Goal: Task Accomplishment & Management: Manage account settings

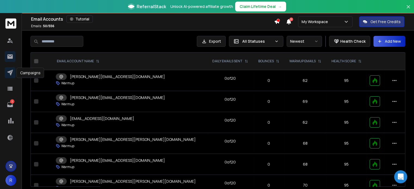
click at [13, 68] on link at bounding box center [10, 72] width 11 height 11
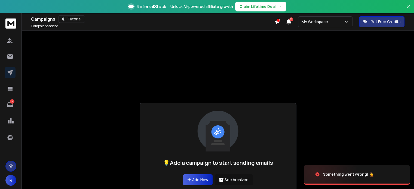
click at [3, 55] on div "2 R" at bounding box center [11, 102] width 22 height 178
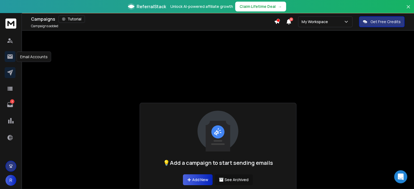
click at [9, 58] on icon at bounding box center [9, 56] width 5 height 4
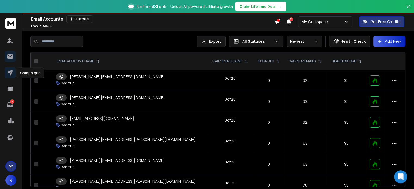
click at [10, 73] on icon at bounding box center [10, 72] width 7 height 7
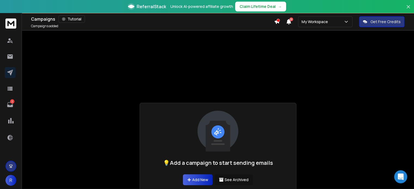
click at [5, 181] on div "2 R" at bounding box center [11, 102] width 22 height 178
click at [10, 180] on span "R" at bounding box center [10, 180] width 11 height 11
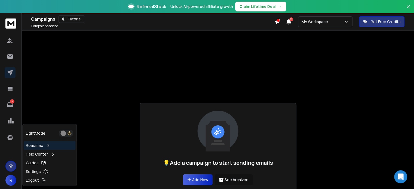
click at [11, 180] on span "R" at bounding box center [10, 180] width 11 height 11
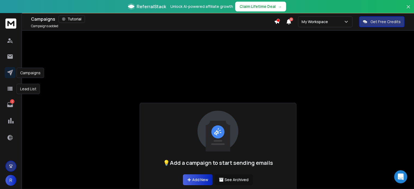
click at [2, 66] on div "2 R" at bounding box center [11, 102] width 22 height 178
click at [12, 72] on icon at bounding box center [10, 72] width 7 height 7
click at [343, 18] on button "My Workspace" at bounding box center [325, 21] width 54 height 11
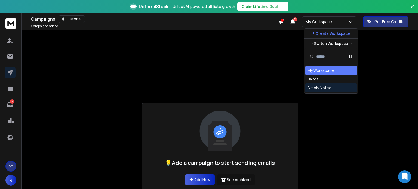
click at [327, 89] on div "Simply Noted" at bounding box center [319, 87] width 24 height 5
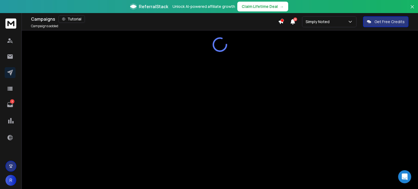
click at [410, 6] on icon "Close banner" at bounding box center [412, 6] width 5 height 5
